Goal: Communication & Community: Answer question/provide support

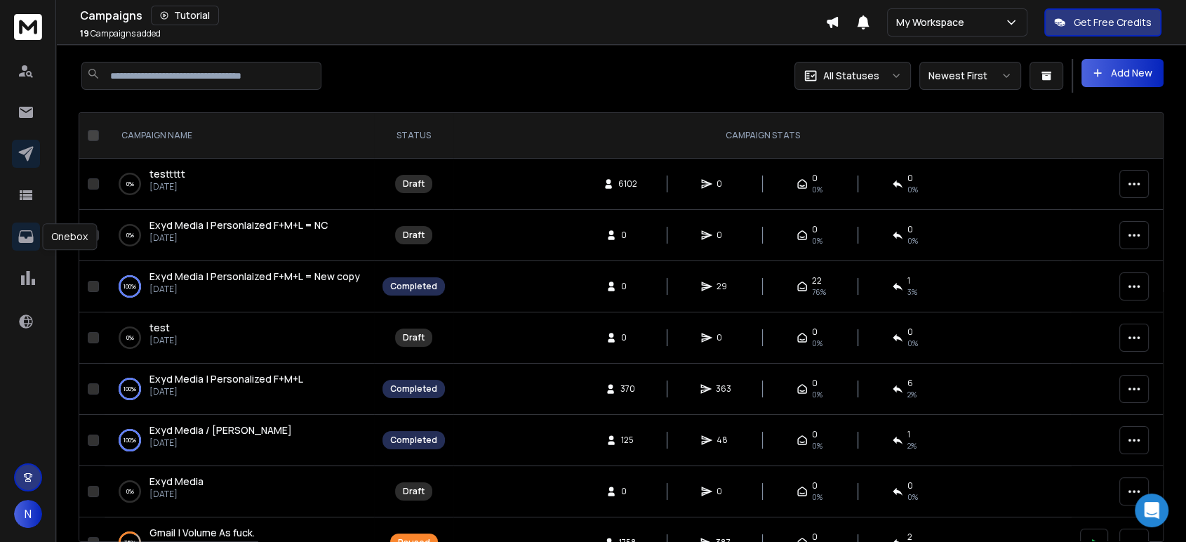
click at [31, 234] on icon at bounding box center [26, 236] width 17 height 17
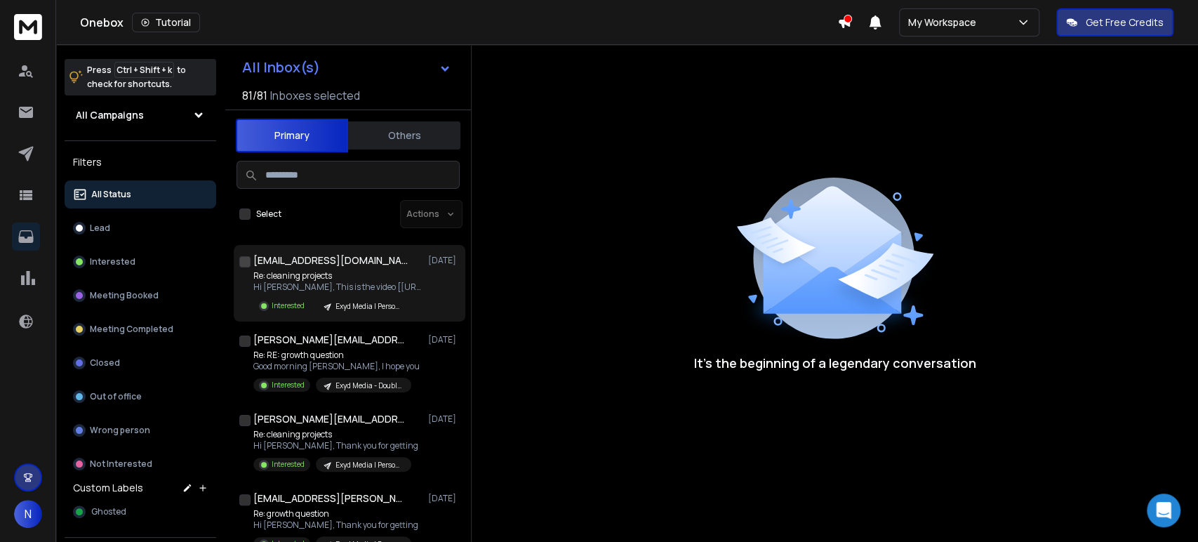
click at [364, 291] on p "Hi [PERSON_NAME], This is the video [[URL][DOMAIN_NAME]] More" at bounding box center [337, 286] width 168 height 11
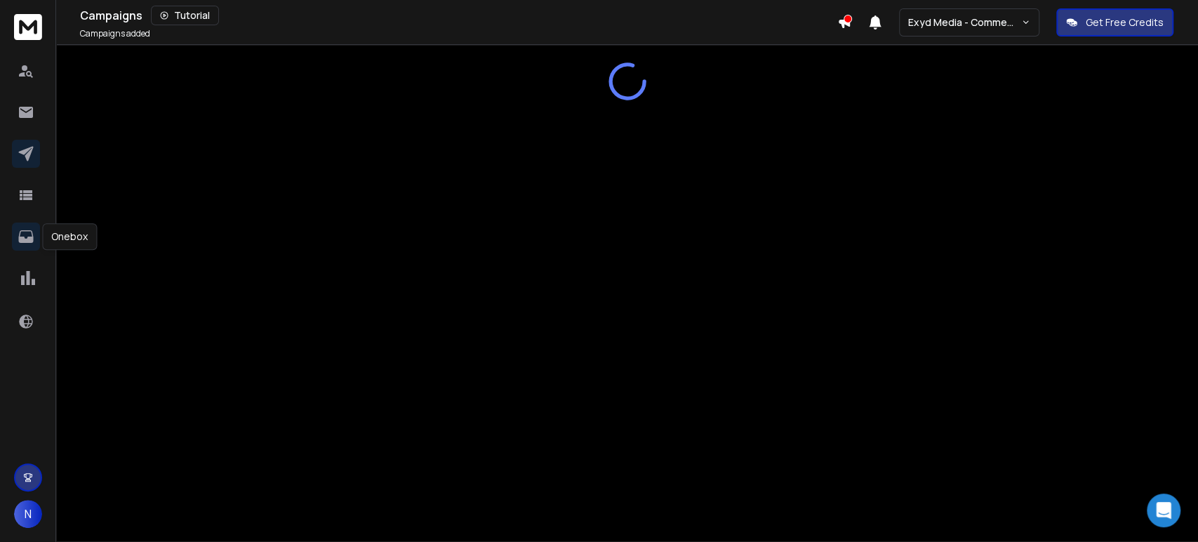
click at [18, 237] on icon at bounding box center [26, 236] width 17 height 17
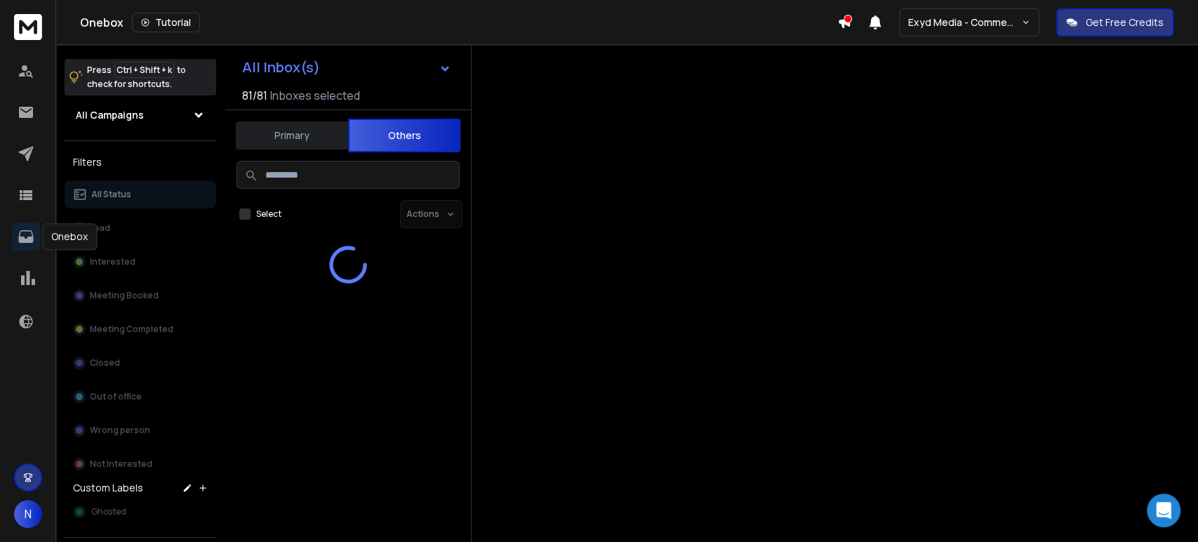
click at [354, 134] on button "Others" at bounding box center [404, 136] width 112 height 34
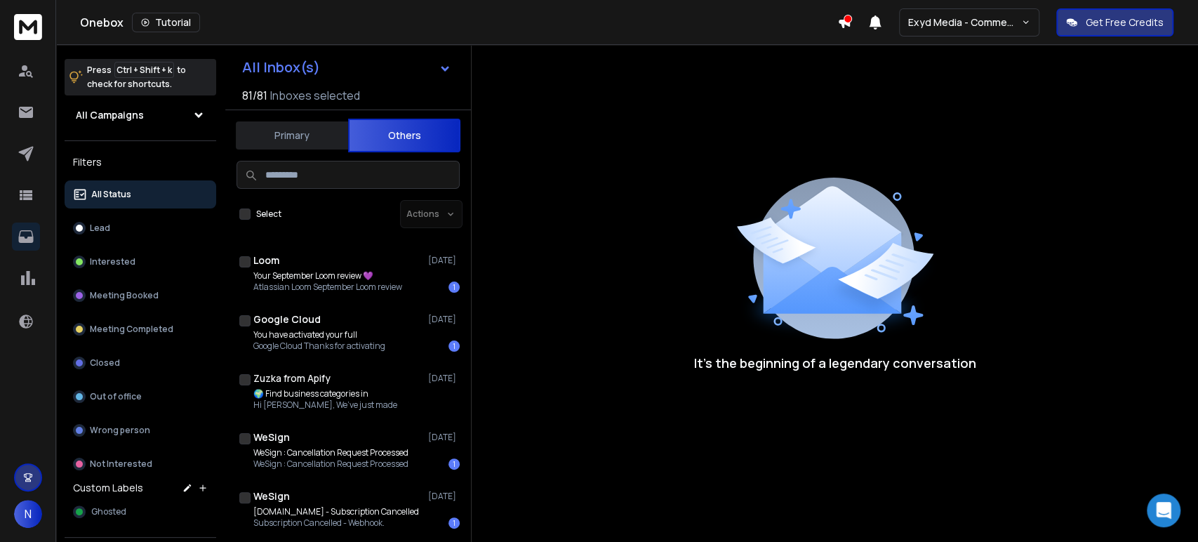
click at [282, 167] on input at bounding box center [348, 175] width 223 height 28
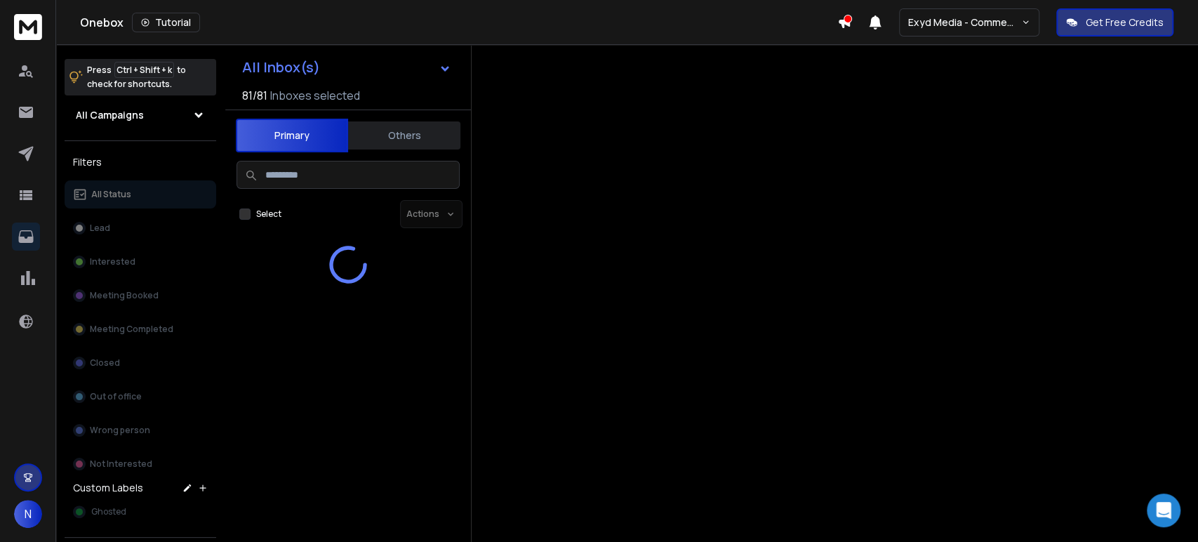
click at [286, 145] on button "Primary" at bounding box center [292, 136] width 112 height 34
